Goal: Check status: Check status

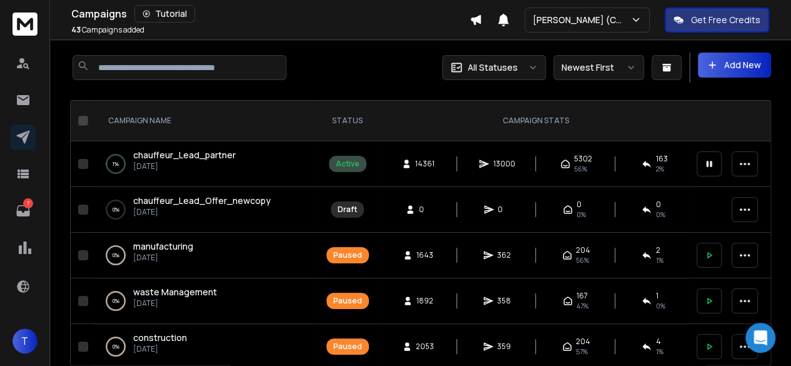
click at [219, 167] on p "[DATE]" at bounding box center [184, 166] width 103 height 10
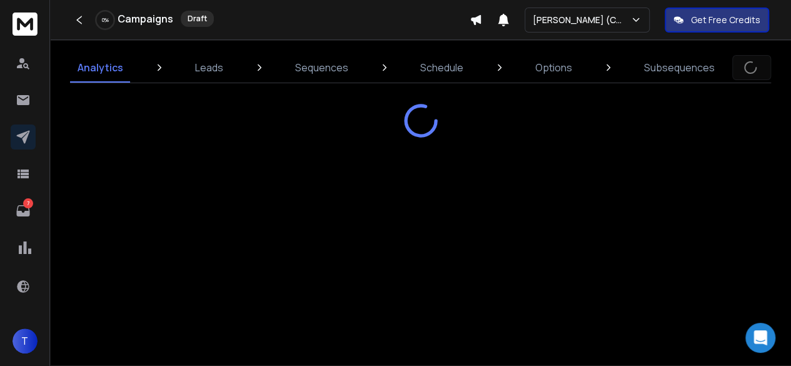
click at [208, 163] on div at bounding box center [420, 284] width 691 height 366
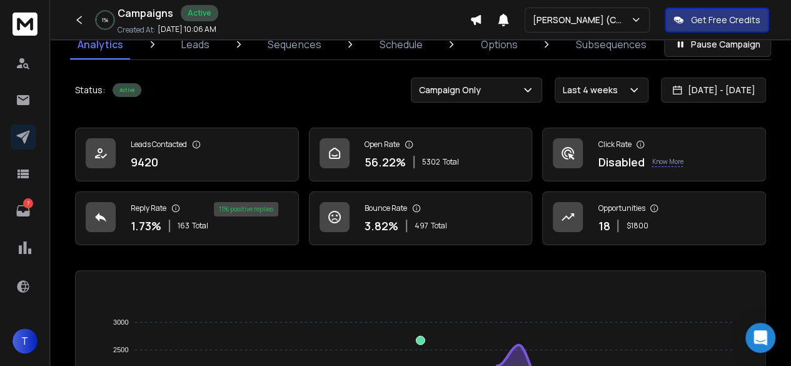
scroll to position [19, 0]
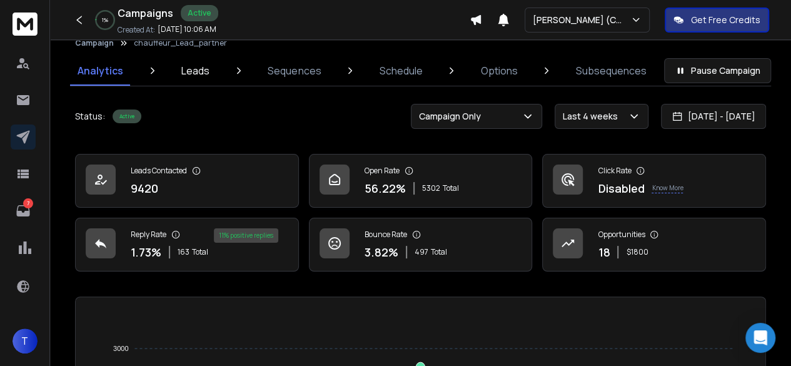
click at [185, 76] on p "Leads" at bounding box center [195, 70] width 28 height 15
click at [209, 68] on link "Leads" at bounding box center [195, 71] width 43 height 30
click at [209, 68] on div "Campaign chauffeur_Lead_partner Analytics Leads Sequences Schedule Options Subs…" at bounding box center [420, 59] width 701 height 53
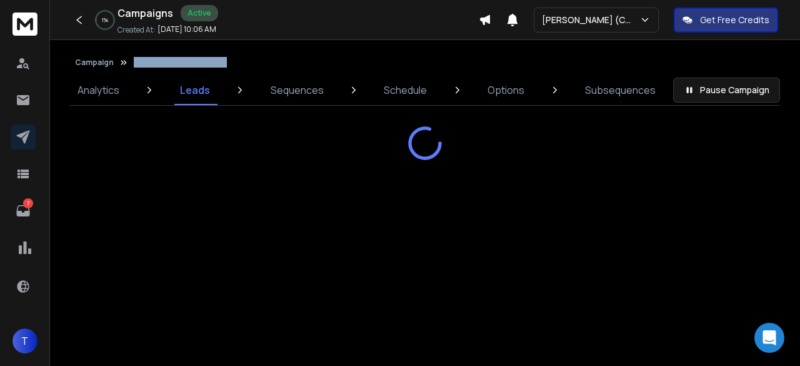
click at [209, 68] on div "Campaign chauffeur_Lead_partner" at bounding box center [425, 63] width 710 height 20
click at [276, 65] on div "Campaign chauffeur_Lead_partner" at bounding box center [425, 63] width 700 height 10
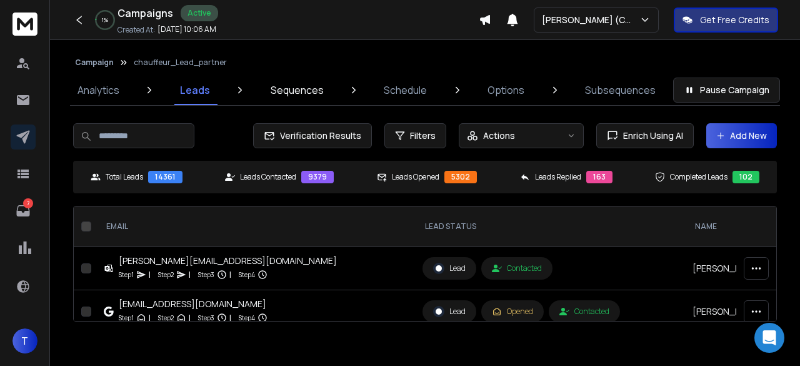
click at [311, 92] on p "Sequences" at bounding box center [297, 90] width 53 height 15
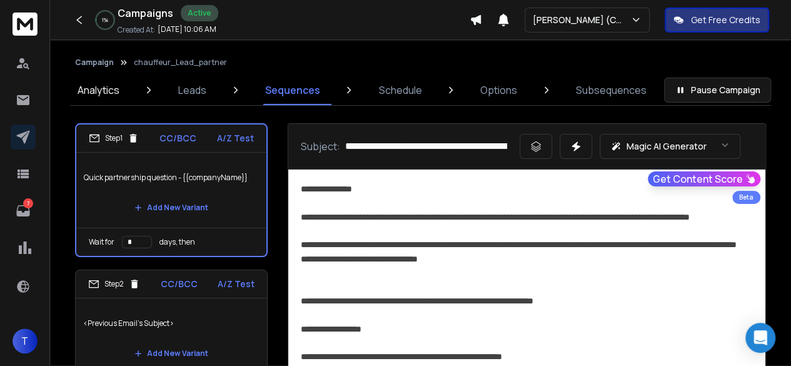
click at [121, 89] on link "Analytics" at bounding box center [98, 90] width 57 height 30
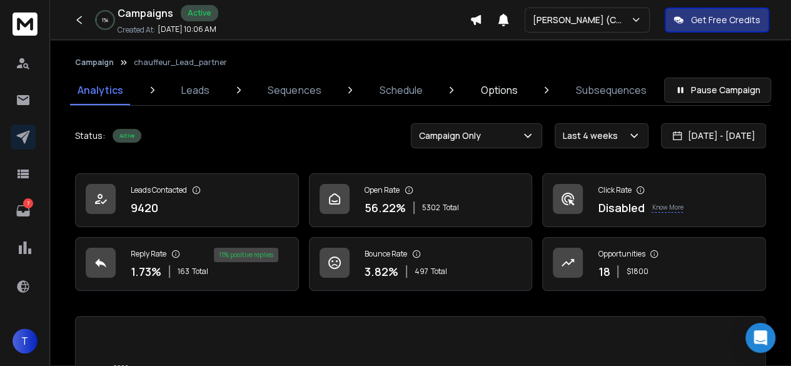
click at [521, 95] on link "Options" at bounding box center [499, 90] width 52 height 30
click at [520, 91] on link "Options" at bounding box center [499, 90] width 52 height 30
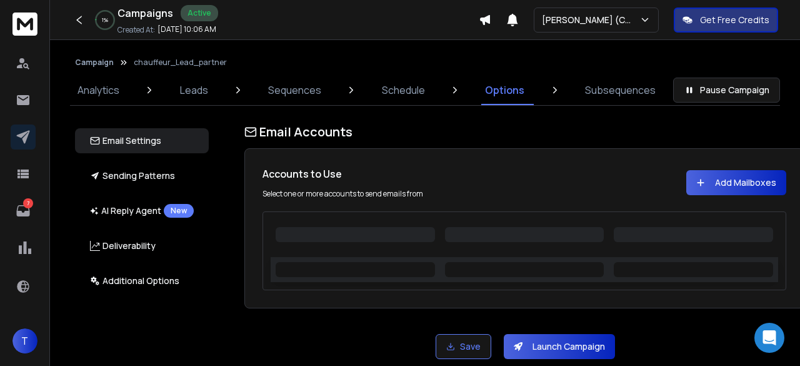
click at [461, 132] on h1 "Email Accounts" at bounding box center [524, 132] width 560 height 18
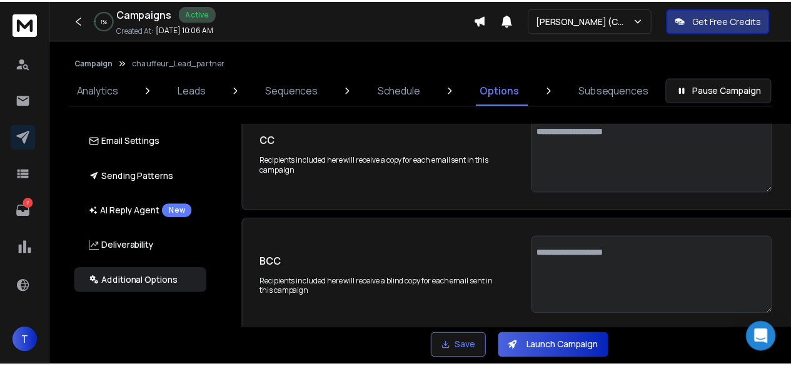
scroll to position [2703, 0]
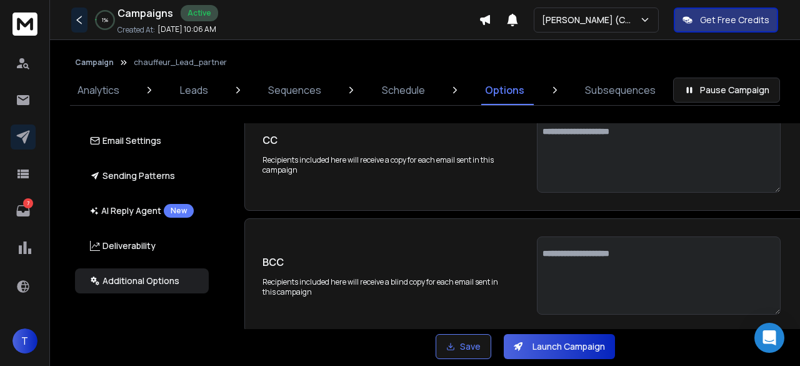
click at [73, 21] on button at bounding box center [79, 20] width 16 height 25
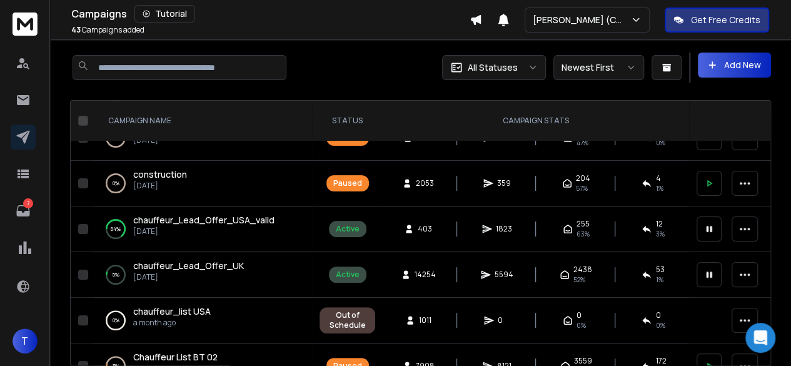
scroll to position [173, 0]
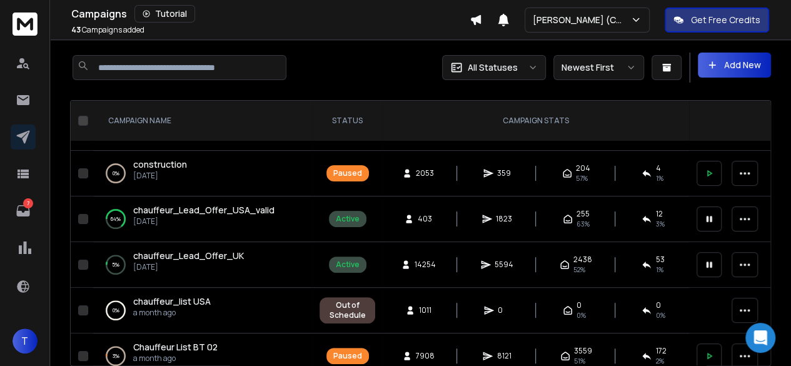
click at [213, 217] on p "[DATE]" at bounding box center [203, 221] width 141 height 10
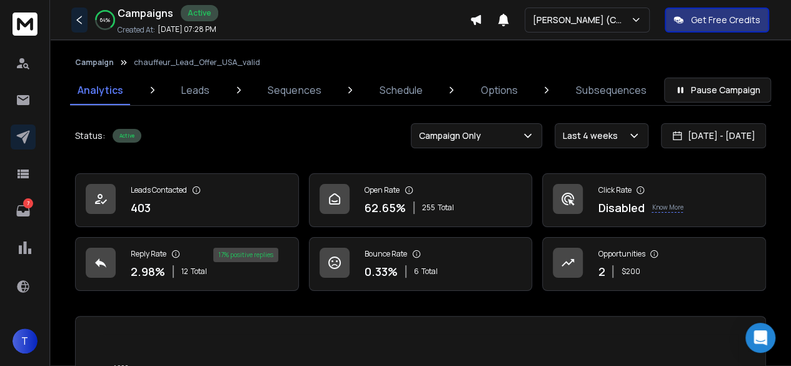
click at [85, 22] on button at bounding box center [79, 20] width 16 height 25
